Goal: Task Accomplishment & Management: Use online tool/utility

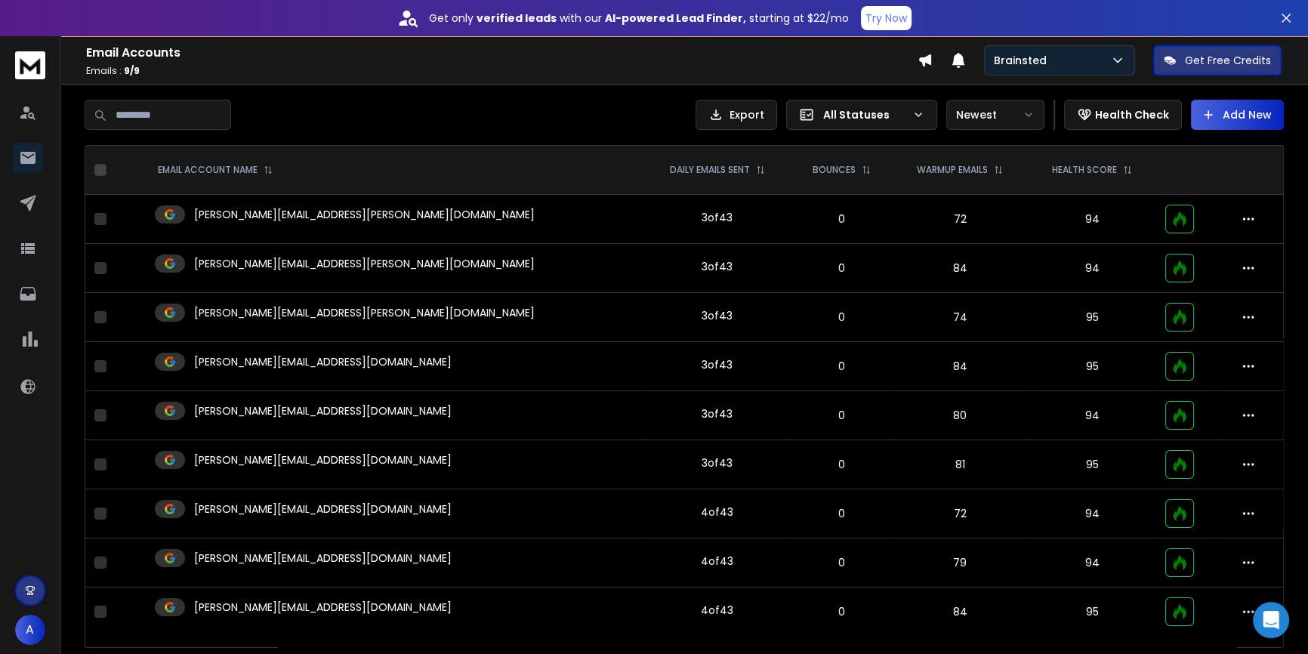
click at [1094, 70] on button "Brainsted" at bounding box center [1059, 60] width 151 height 30
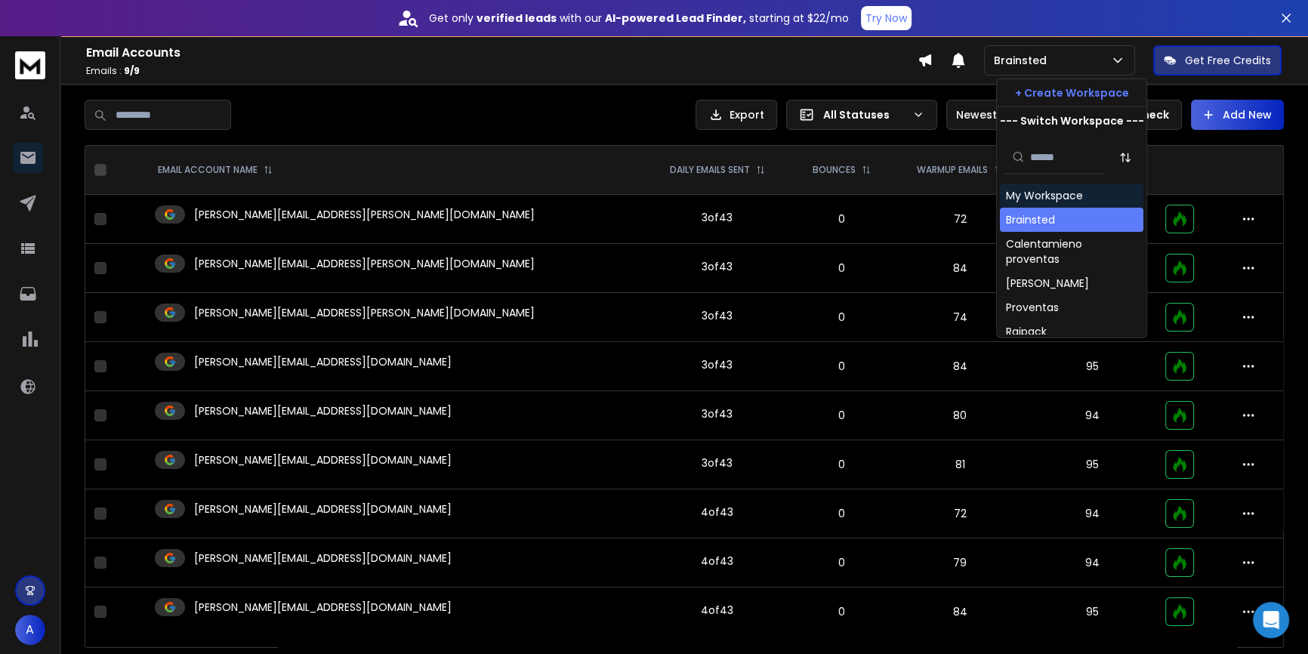
click at [505, 127] on div at bounding box center [386, 115] width 602 height 30
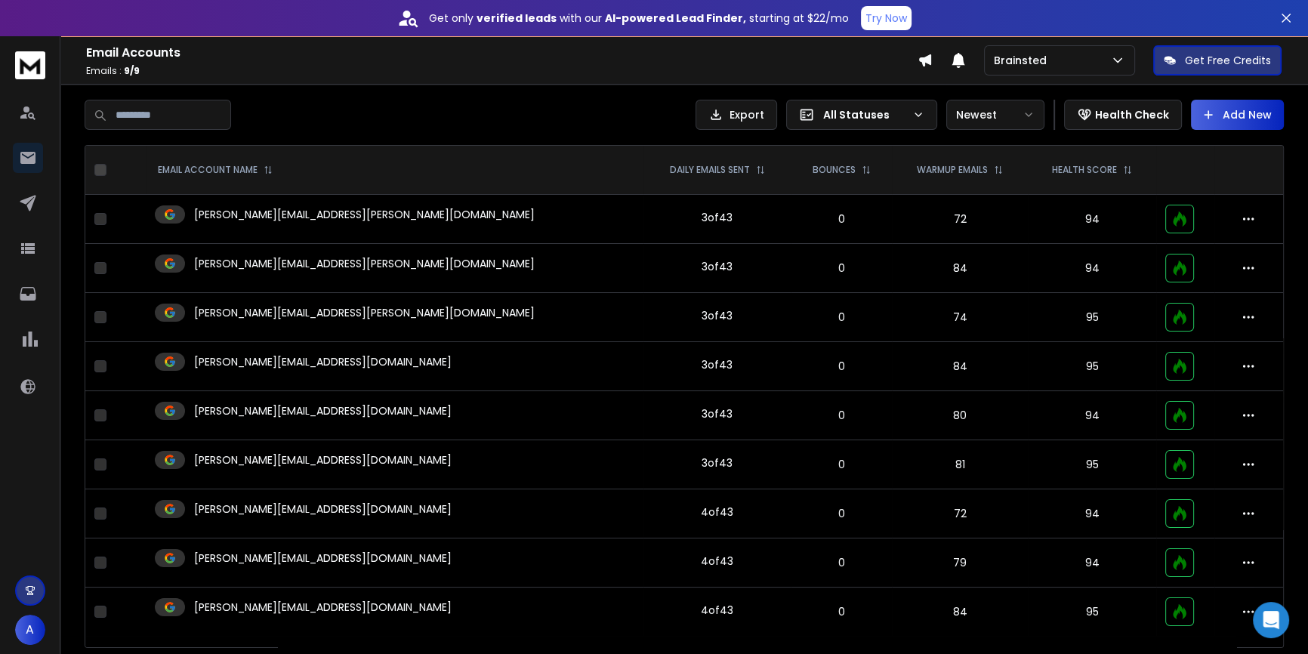
scroll to position [8, 0]
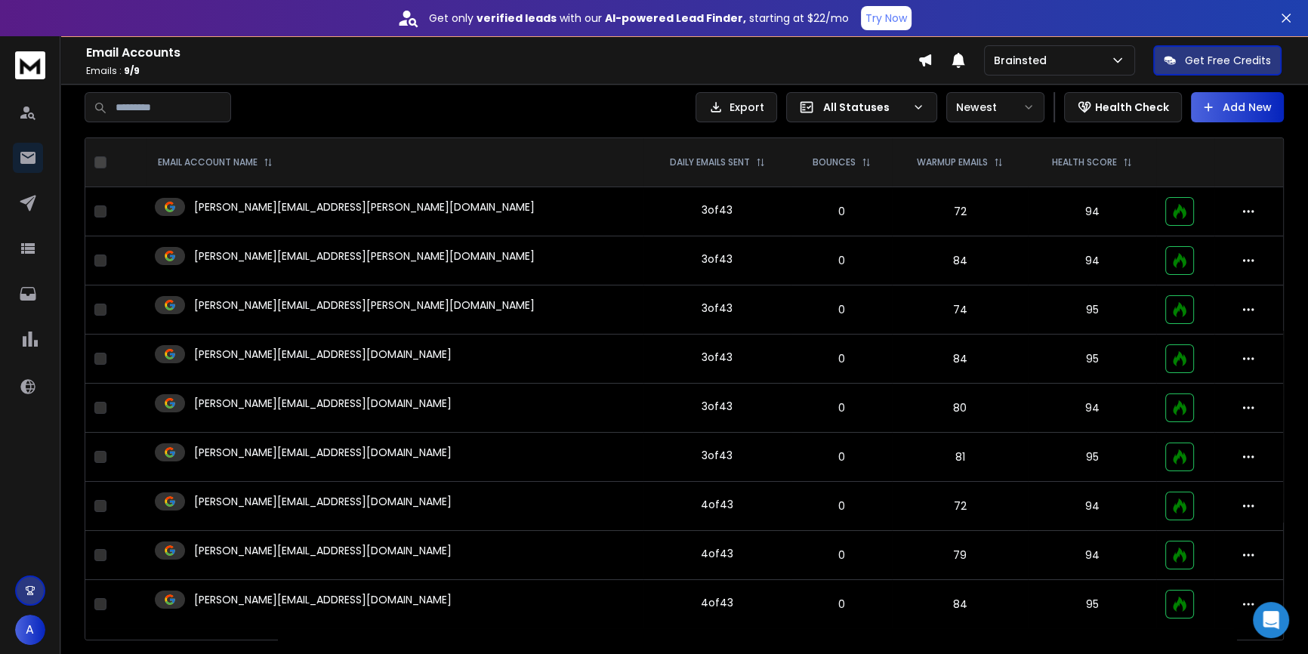
click at [1074, 36] on div "Email Accounts Emails : 9 / 9 Brainsted Get Free Credits" at bounding box center [654, 60] width 1308 height 48
click at [1093, 55] on div "Brainsted" at bounding box center [1059, 60] width 131 height 15
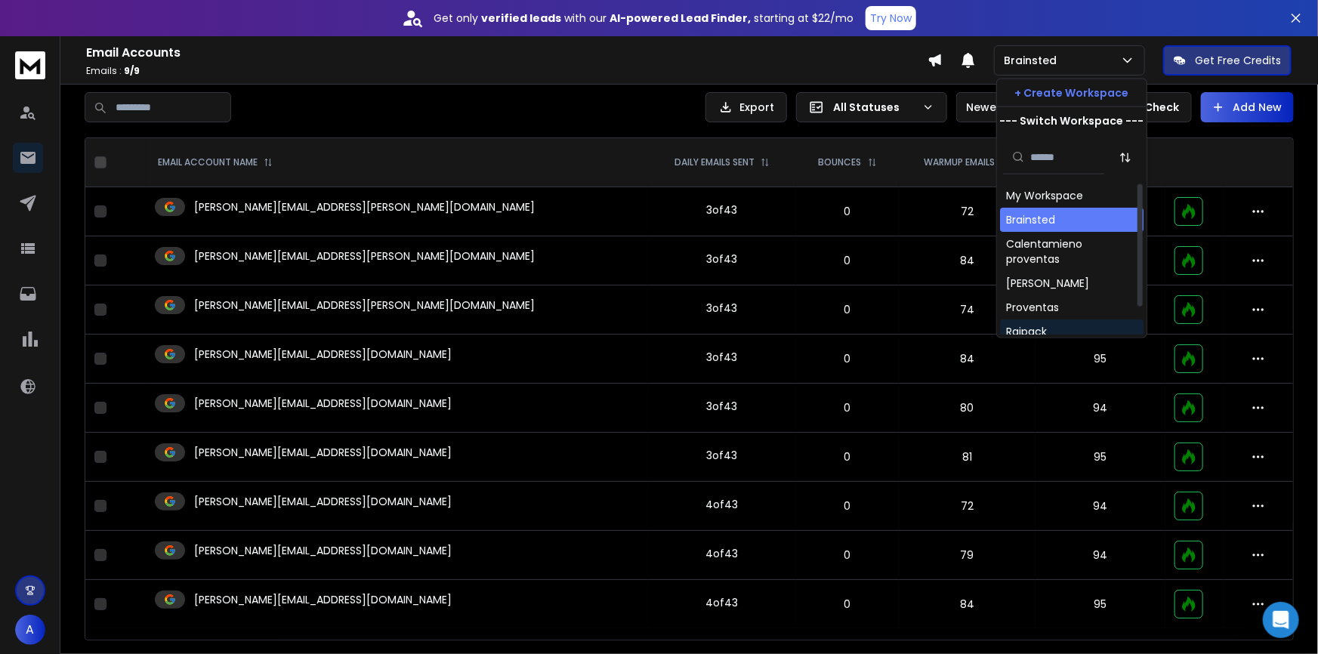
click at [1048, 325] on div "Rajpack" at bounding box center [1071, 331] width 143 height 24
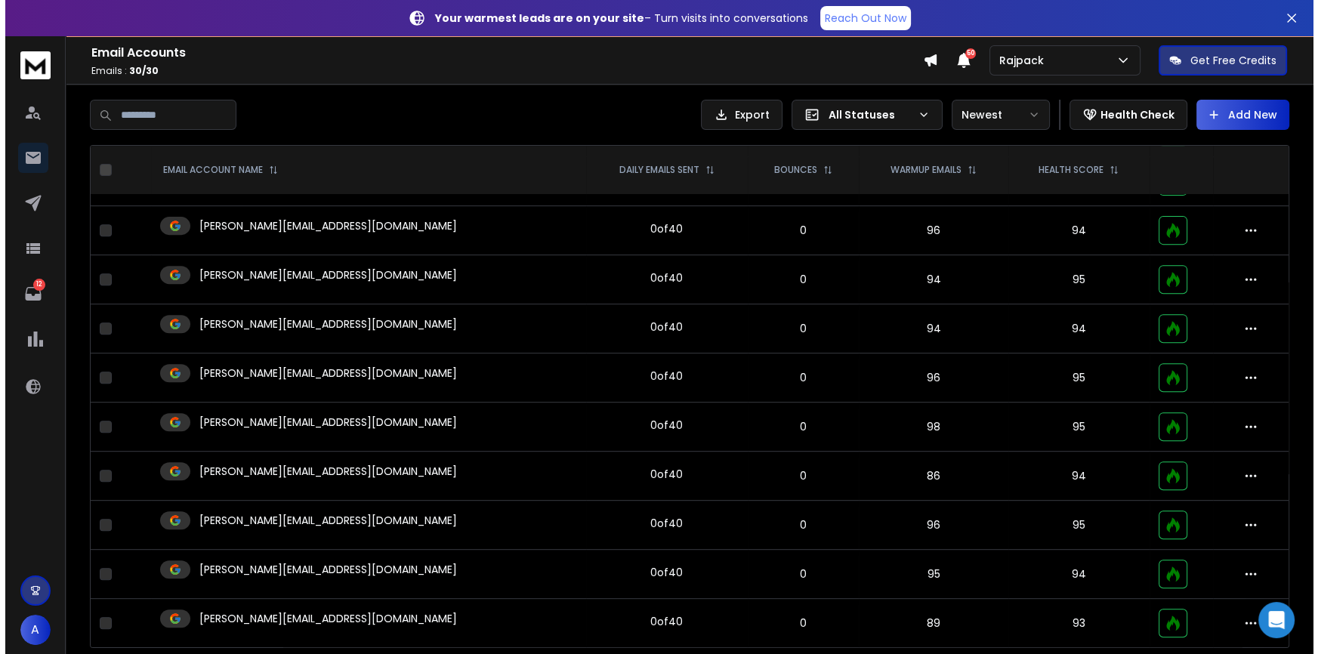
scroll to position [1027, 0]
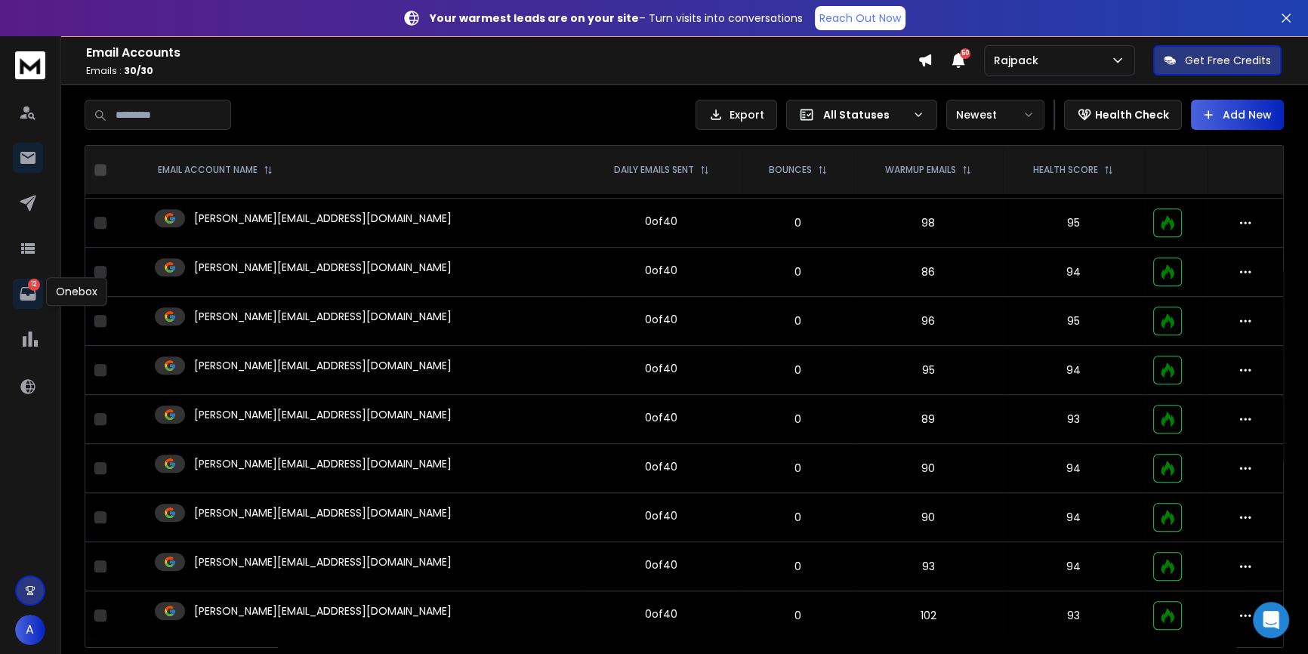
click at [17, 292] on link "12" at bounding box center [28, 294] width 30 height 30
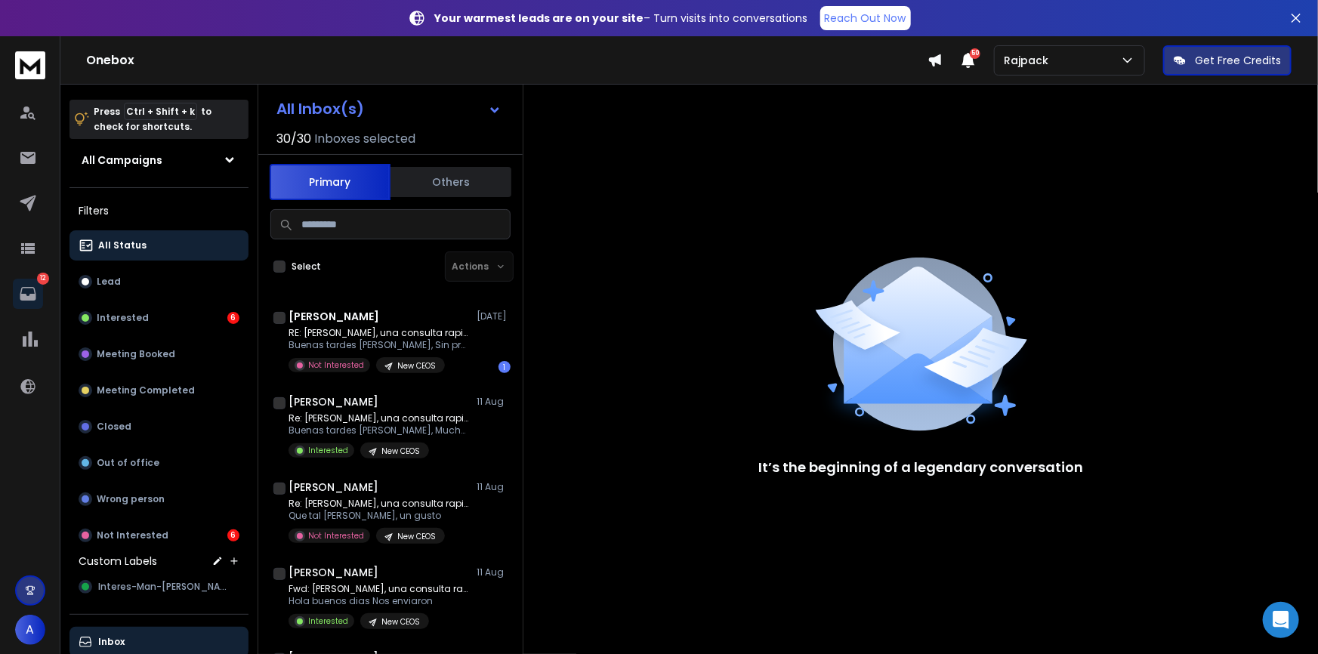
click at [149, 316] on button "Interested 6" at bounding box center [158, 318] width 179 height 30
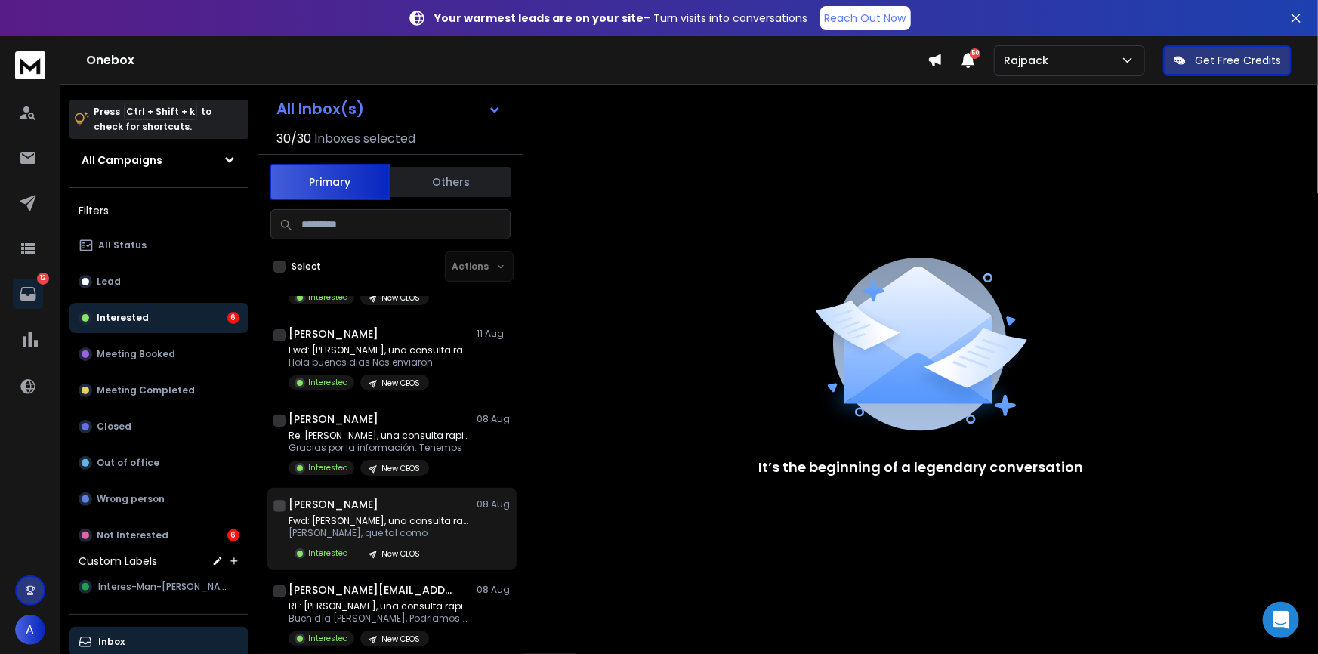
scroll to position [274, 0]
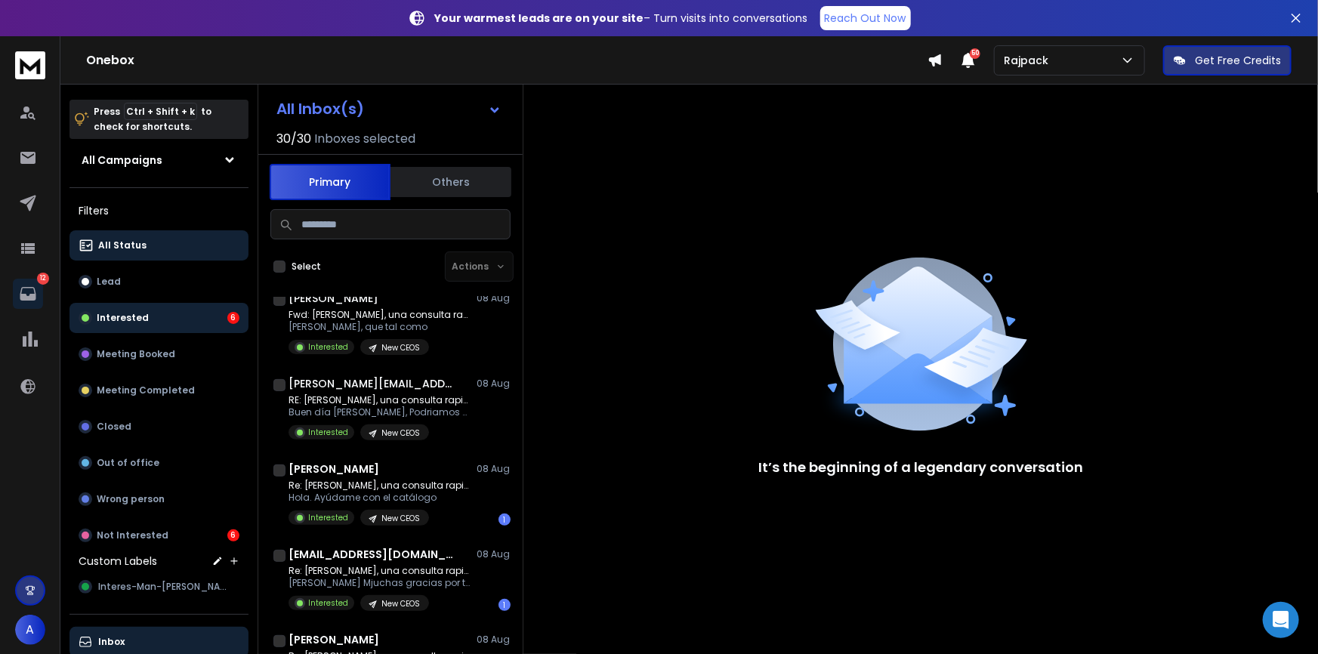
click at [116, 235] on button "All Status" at bounding box center [158, 245] width 179 height 30
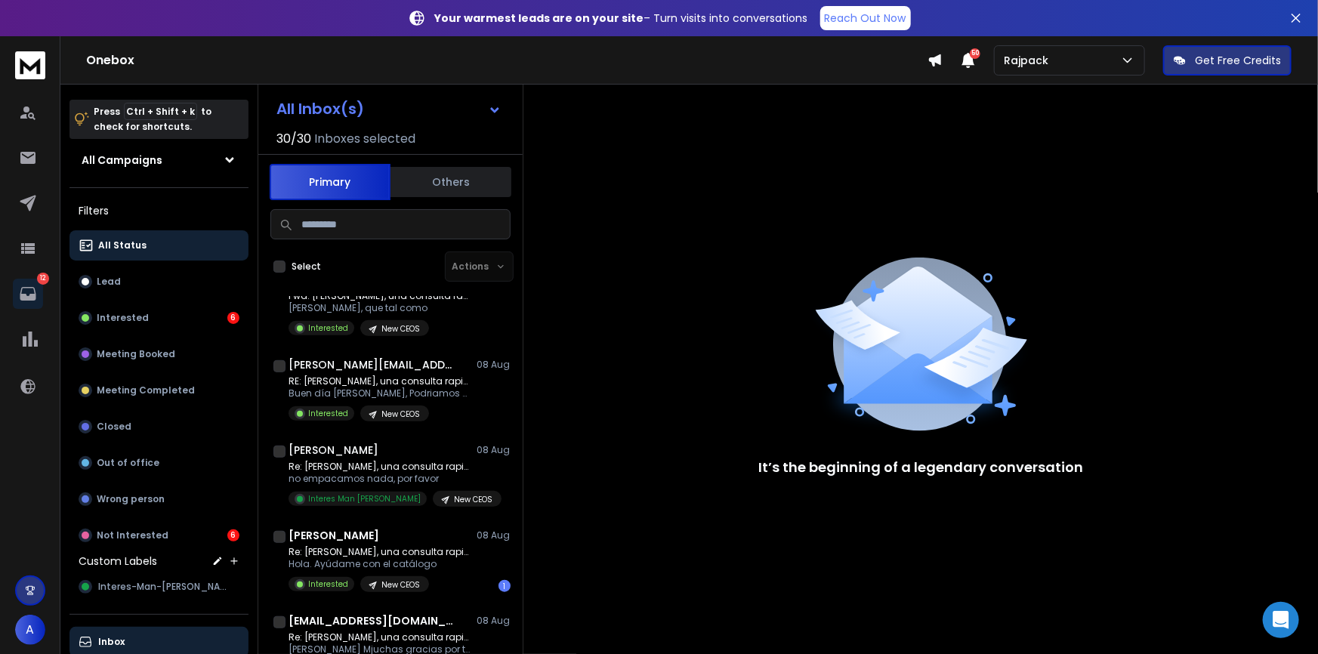
scroll to position [0, 0]
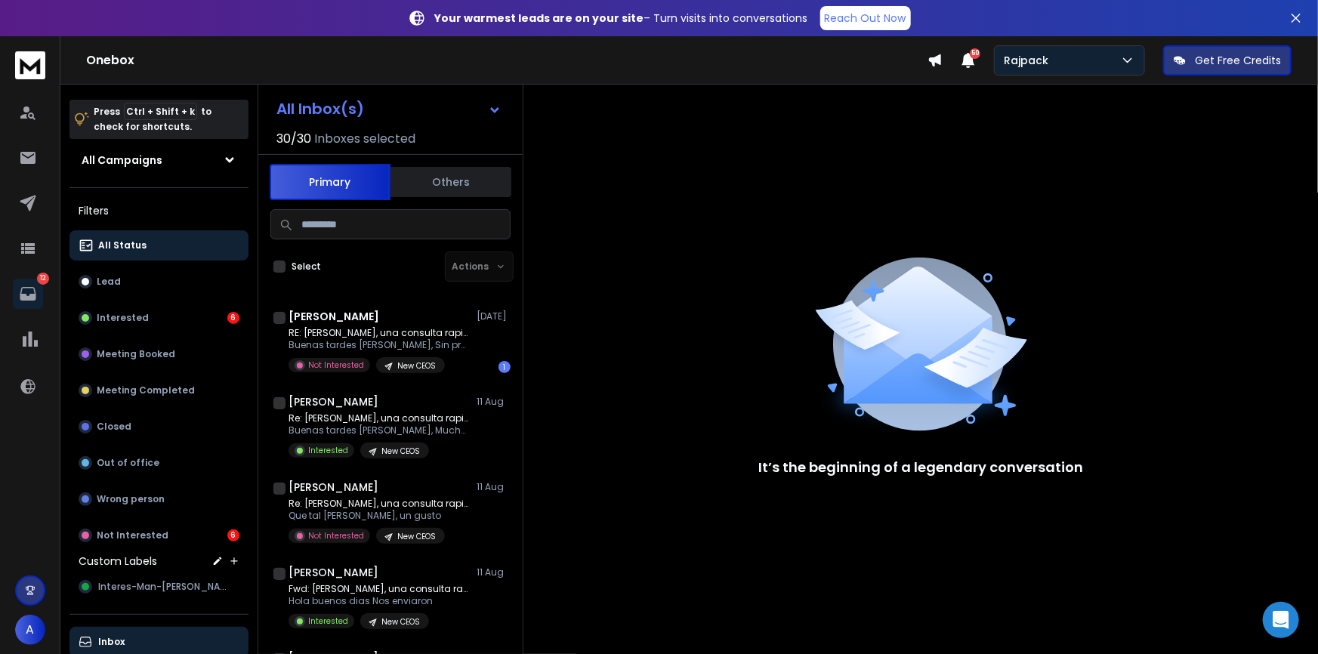
click at [1065, 69] on button "Rajpack" at bounding box center [1069, 60] width 151 height 30
